Goal: Task Accomplishment & Management: Manage account settings

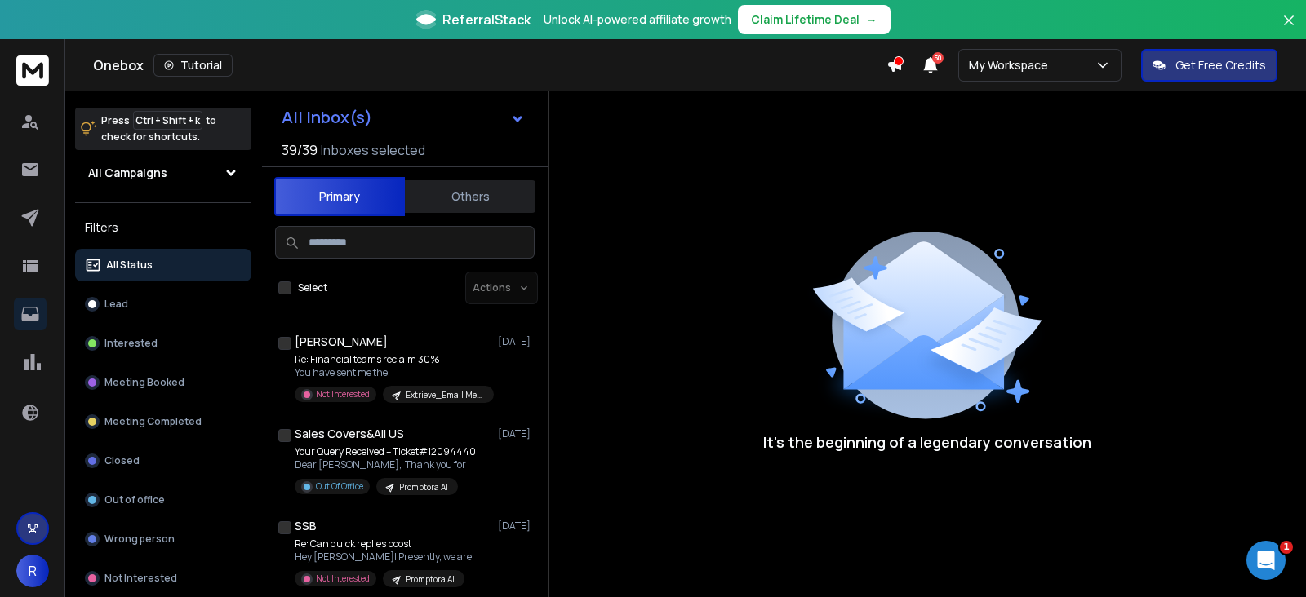
scroll to position [383, 0]
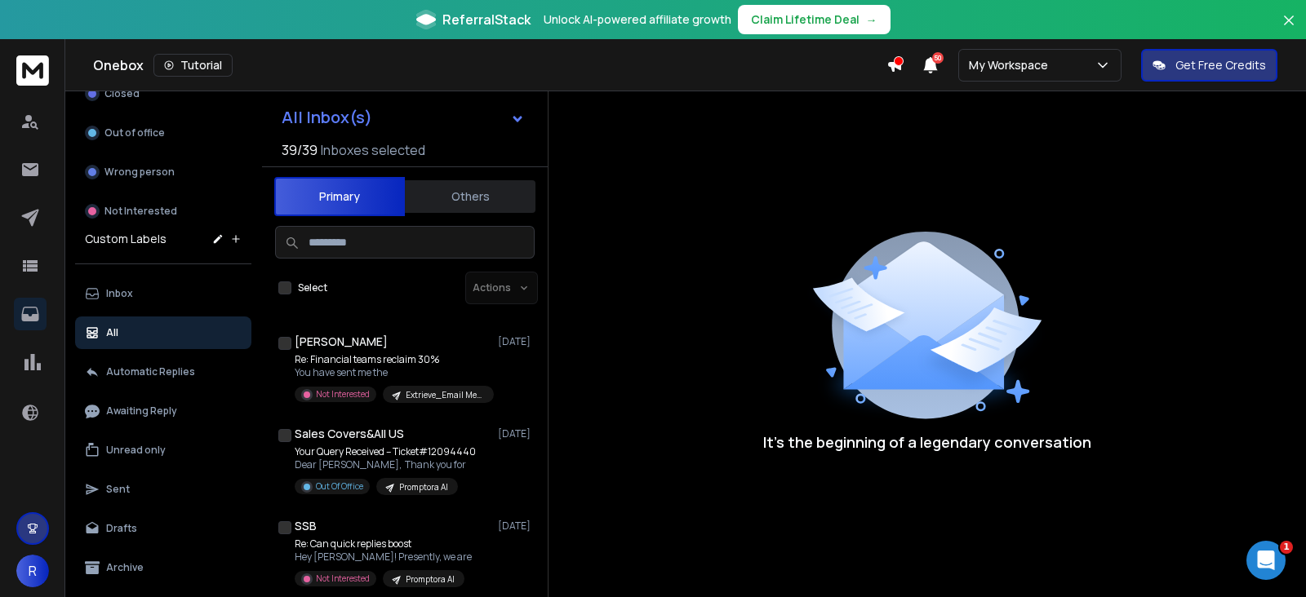
click at [127, 366] on p "Automatic Replies" at bounding box center [150, 372] width 89 height 13
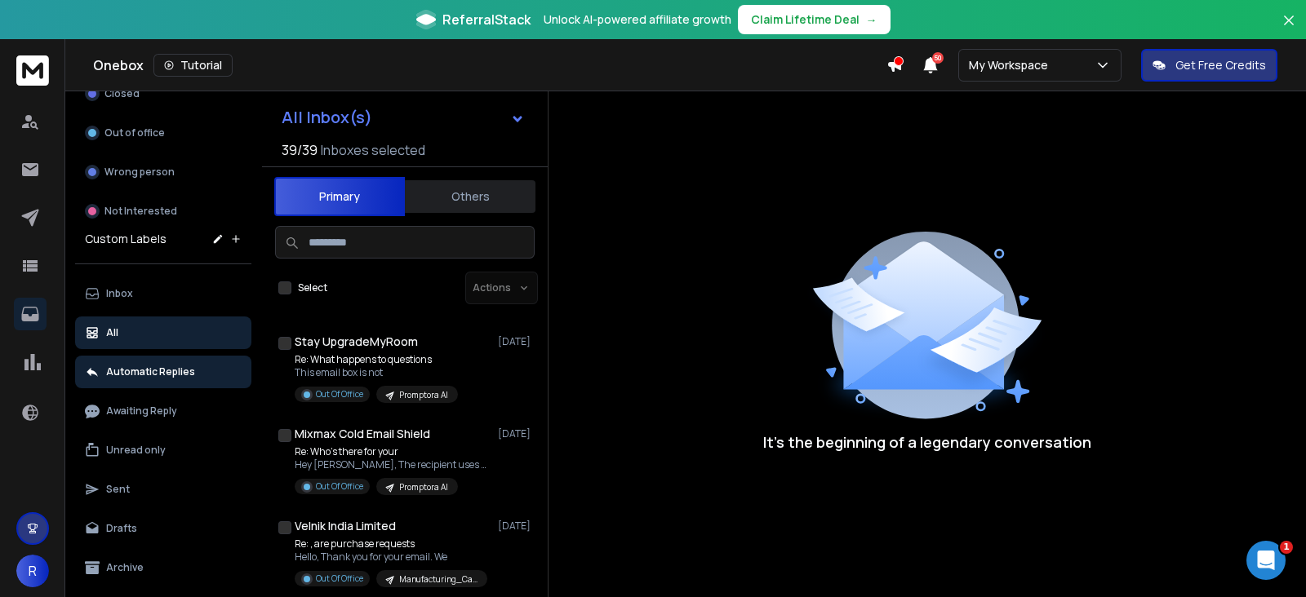
click at [135, 317] on button "All" at bounding box center [163, 333] width 176 height 33
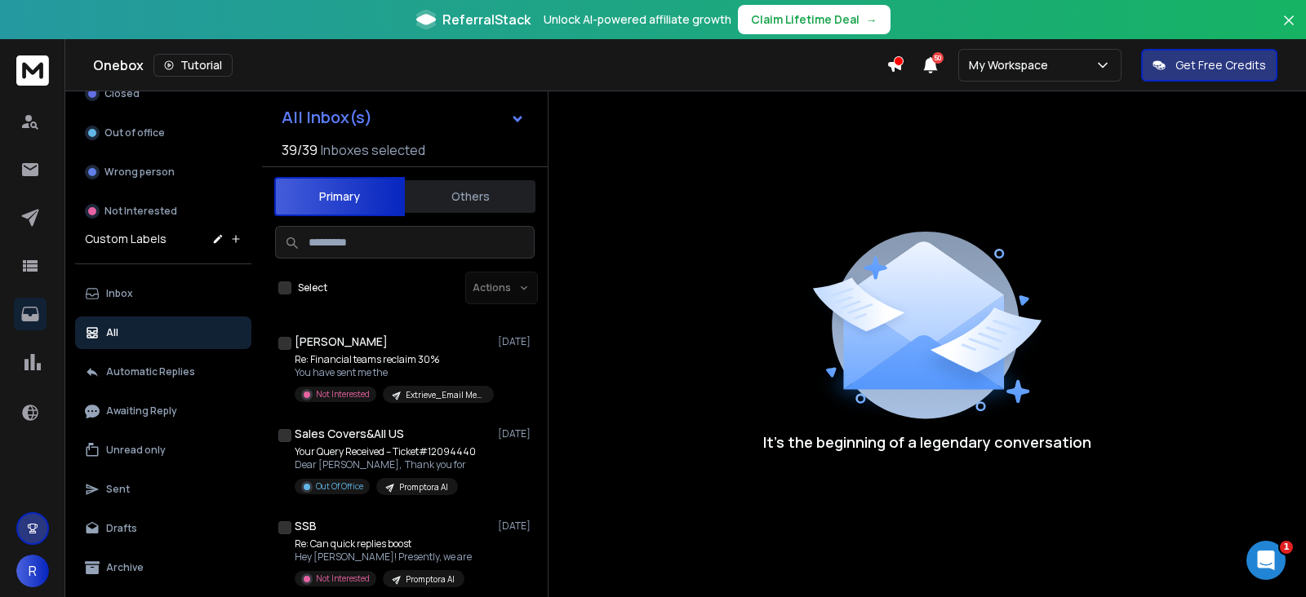
click at [140, 317] on button "All" at bounding box center [163, 333] width 176 height 33
click at [31, 561] on span "R" at bounding box center [32, 571] width 33 height 33
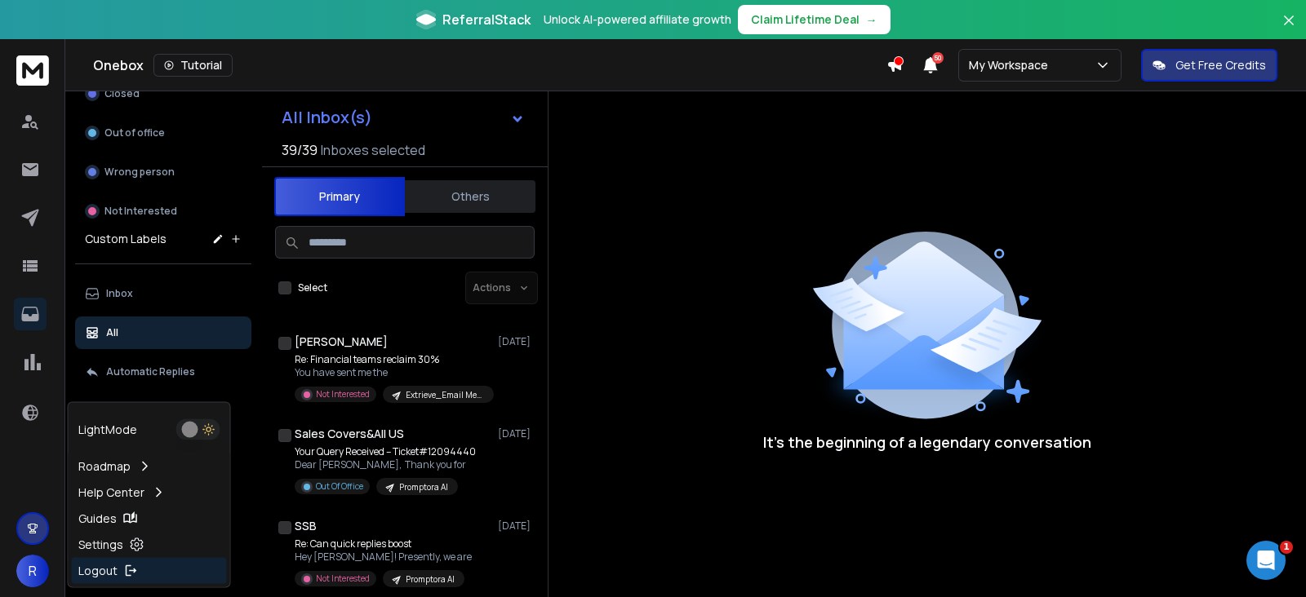
click at [146, 566] on div "Logout" at bounding box center [149, 571] width 155 height 26
